Goal: Task Accomplishment & Management: Manage account settings

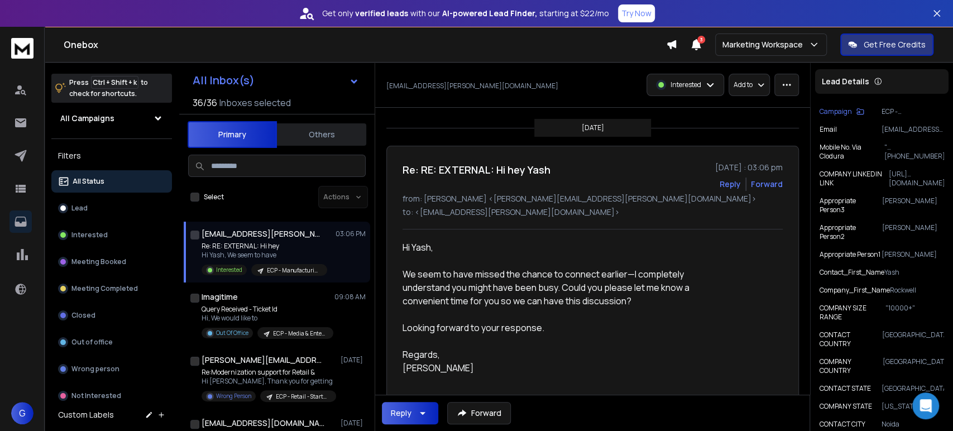
click at [16, 142] on div at bounding box center [22, 188] width 26 height 232
click at [21, 142] on div at bounding box center [22, 188] width 26 height 232
click at [21, 153] on icon at bounding box center [21, 156] width 12 height 12
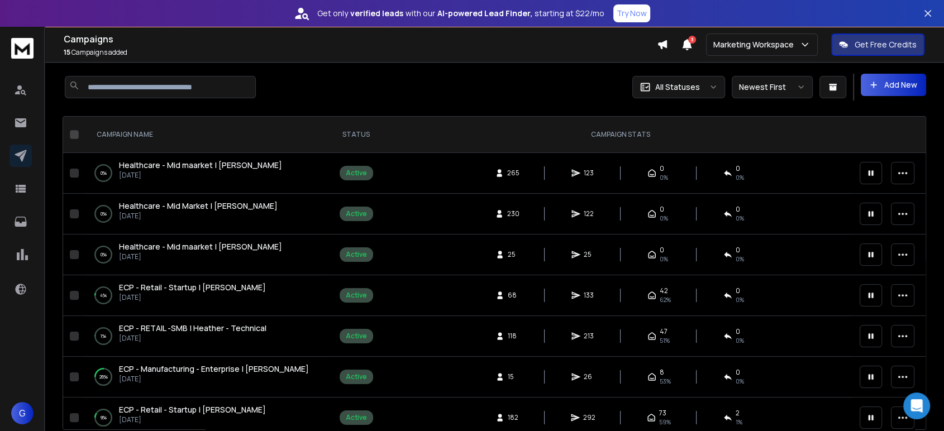
click at [268, 180] on div "0 % Healthcare - Mid maarket | [PERSON_NAME] [DATE]" at bounding box center [203, 173] width 219 height 27
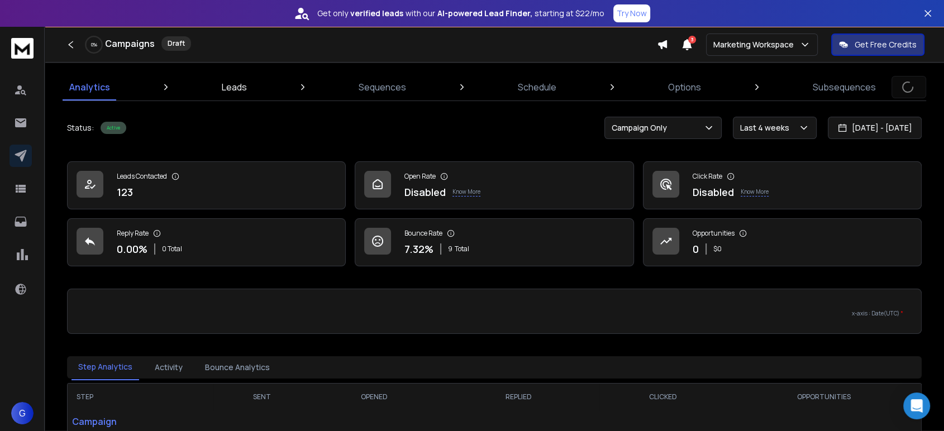
click at [231, 93] on p "Leads" at bounding box center [234, 86] width 25 height 13
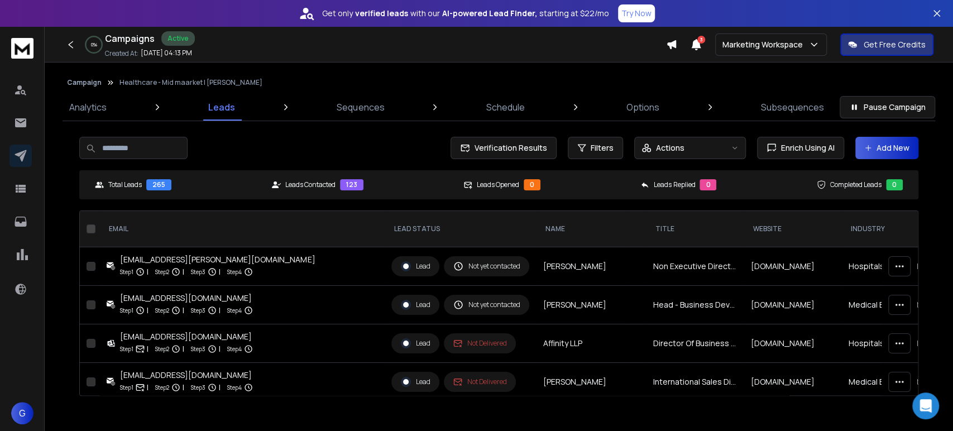
click at [155, 147] on input at bounding box center [133, 148] width 108 height 22
type input "******"
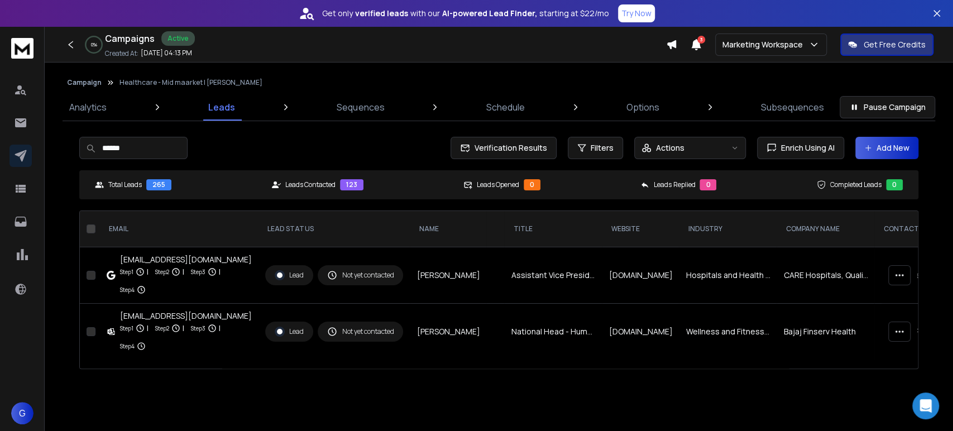
click at [87, 271] on button "button" at bounding box center [91, 275] width 9 height 9
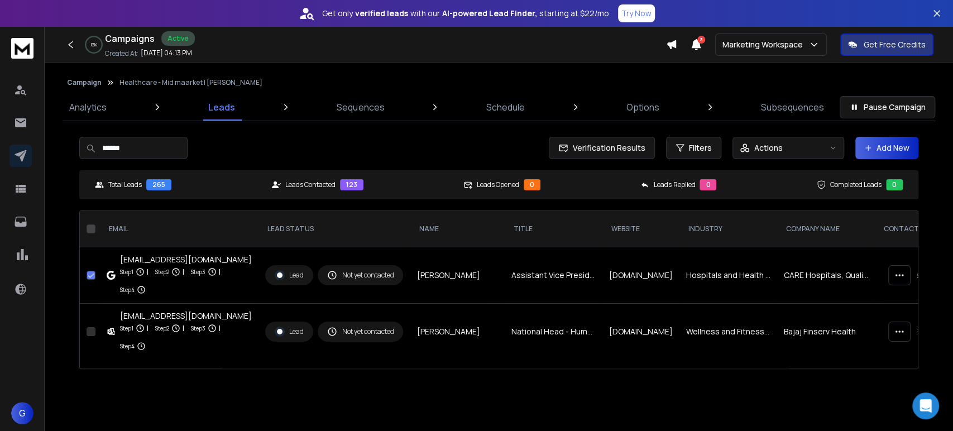
click at [92, 275] on button "button" at bounding box center [91, 275] width 9 height 9
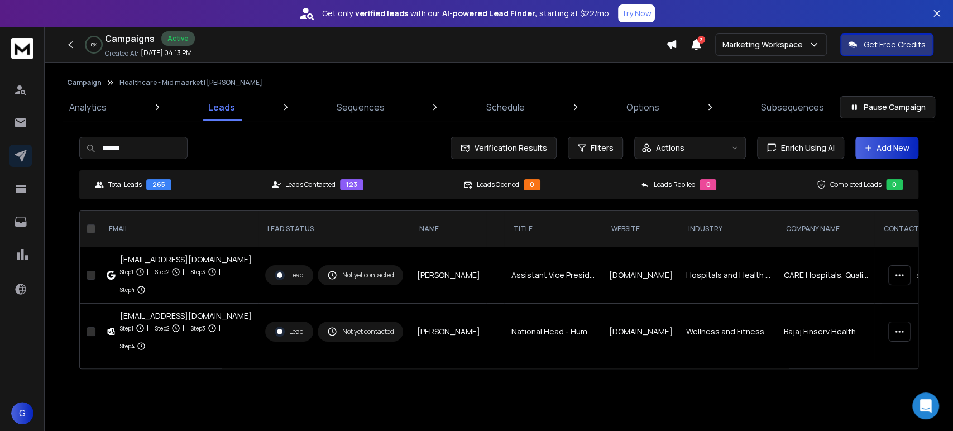
click at [169, 150] on input "******" at bounding box center [133, 148] width 108 height 22
type input "*"
click at [84, 146] on input at bounding box center [133, 148] width 108 height 22
click at [88, 147] on icon at bounding box center [91, 149] width 8 height 8
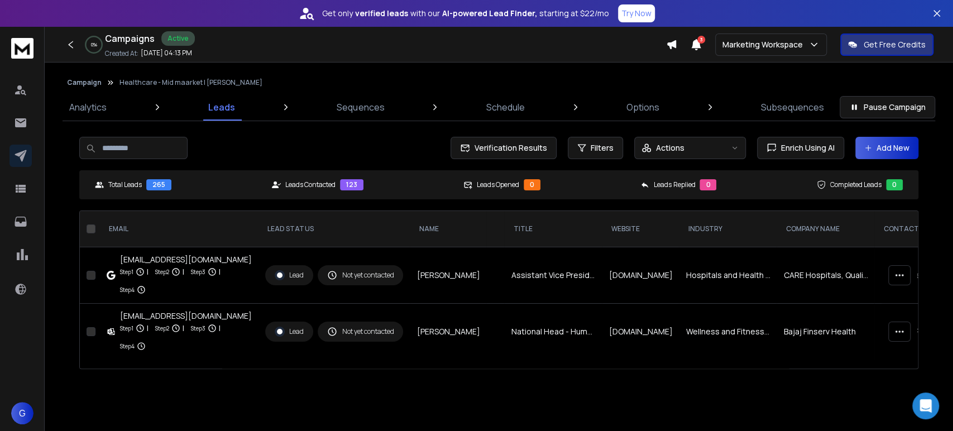
click at [88, 147] on icon at bounding box center [91, 149] width 8 height 8
click at [49, 150] on div "Campaign Healthcare - Mid maarket | [PERSON_NAME] Analytics Leads Sequences Sch…" at bounding box center [499, 218] width 909 height 311
click at [17, 164] on link at bounding box center [20, 156] width 22 height 22
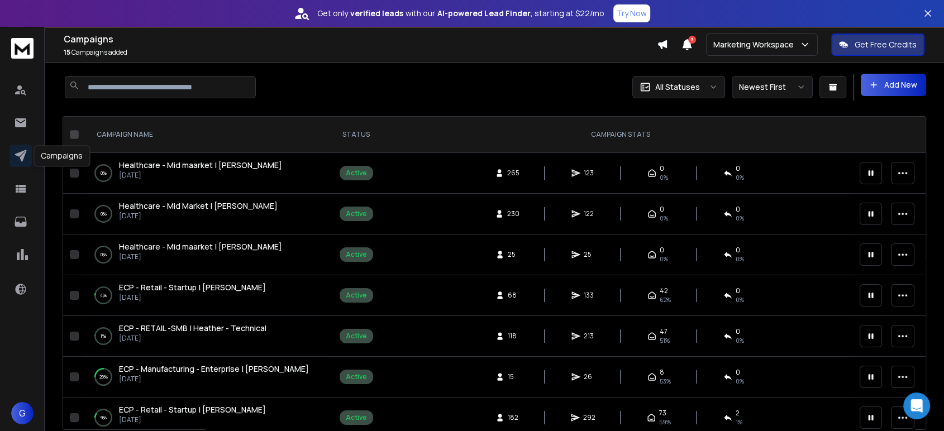
click at [22, 155] on icon at bounding box center [20, 155] width 13 height 13
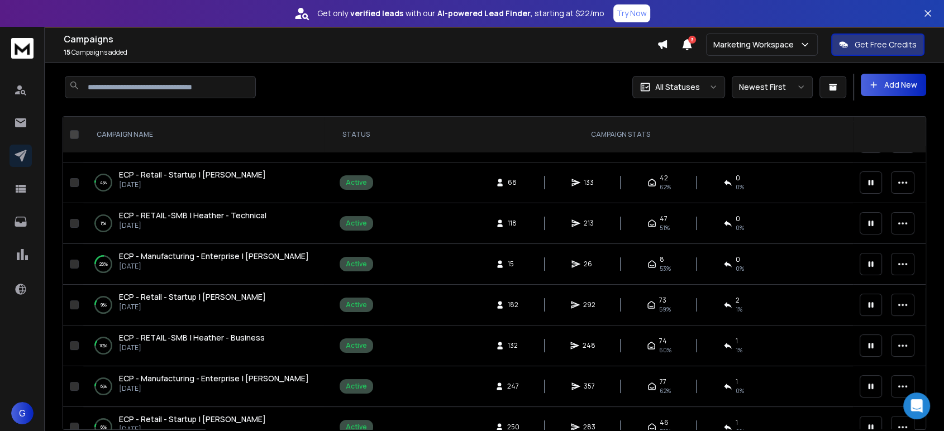
scroll to position [114, 0]
